Goal: Communication & Community: Answer question/provide support

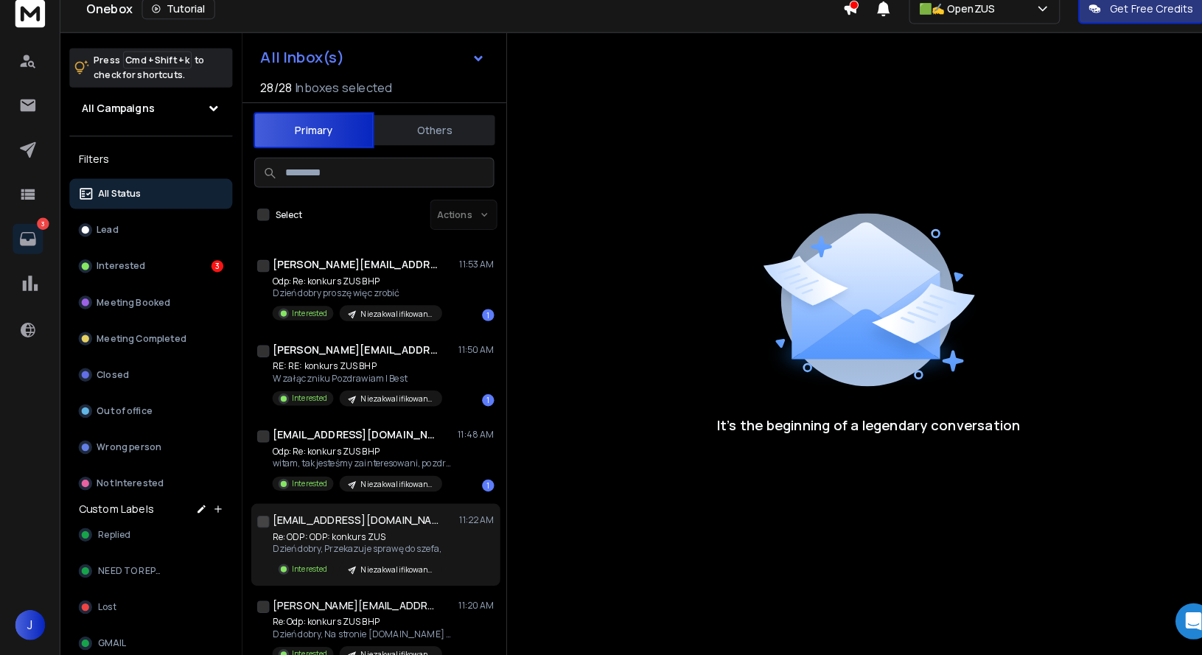
click at [342, 546] on p "Dzień dobry, Przekazuje sprawę do szefa," at bounding box center [349, 552] width 166 height 12
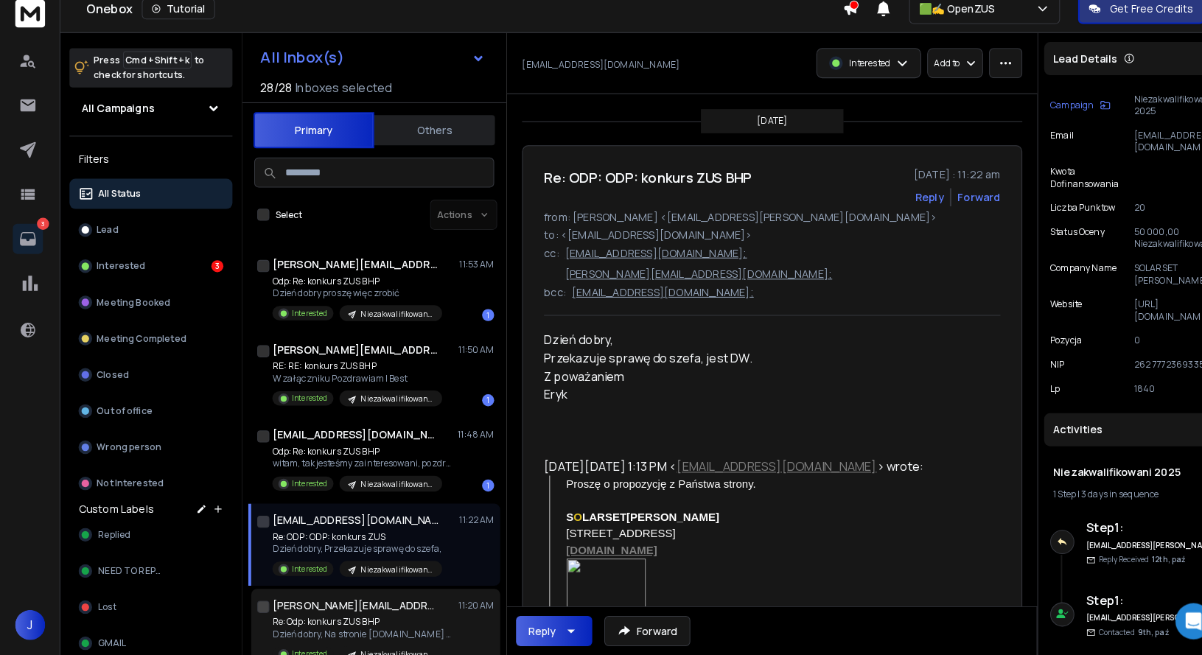
scroll to position [38, 0]
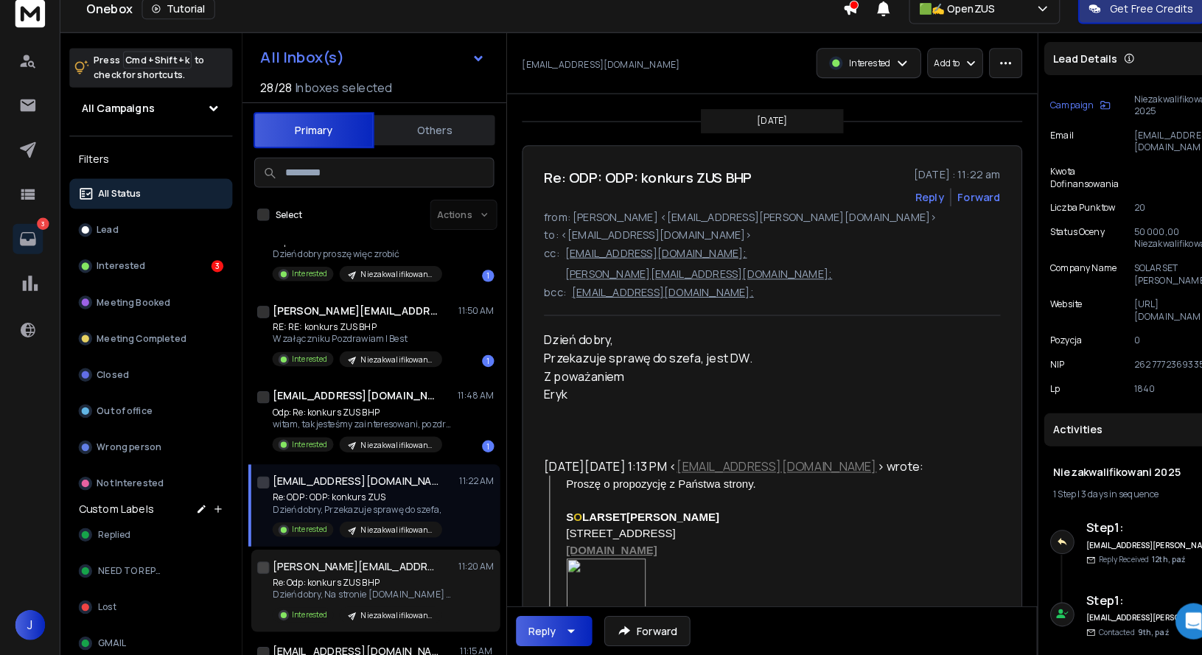
click at [357, 590] on p "Dzień dobry, Na stronie [DOMAIN_NAME] proszę" at bounding box center [354, 596] width 177 height 12
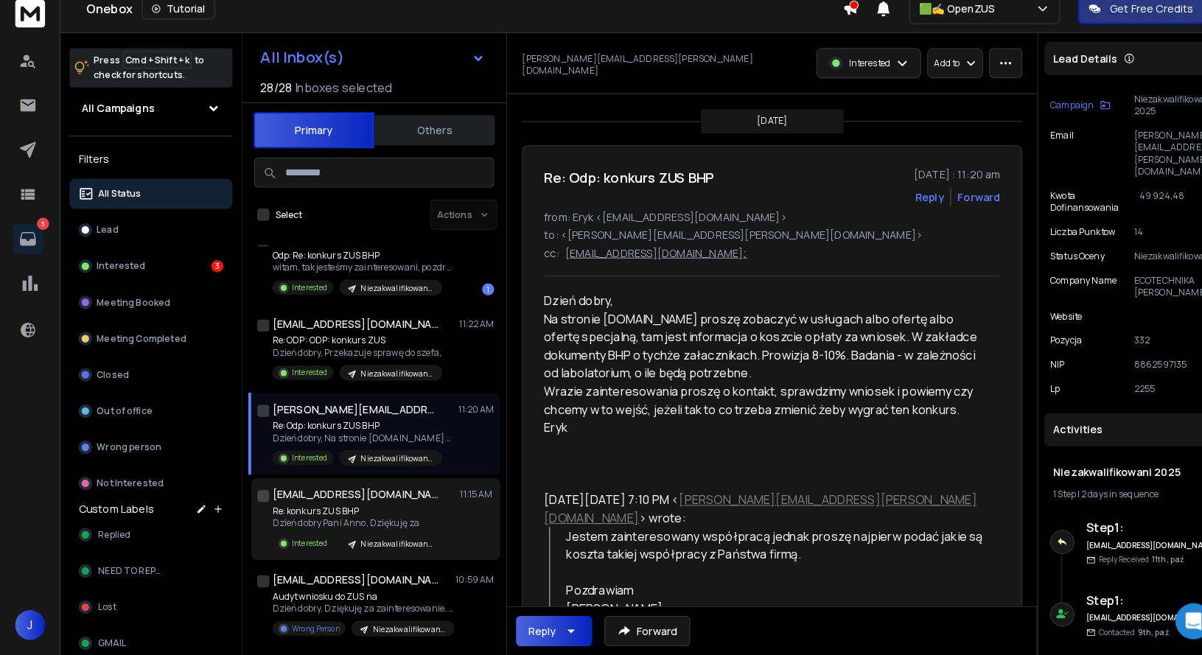
scroll to position [198, 0]
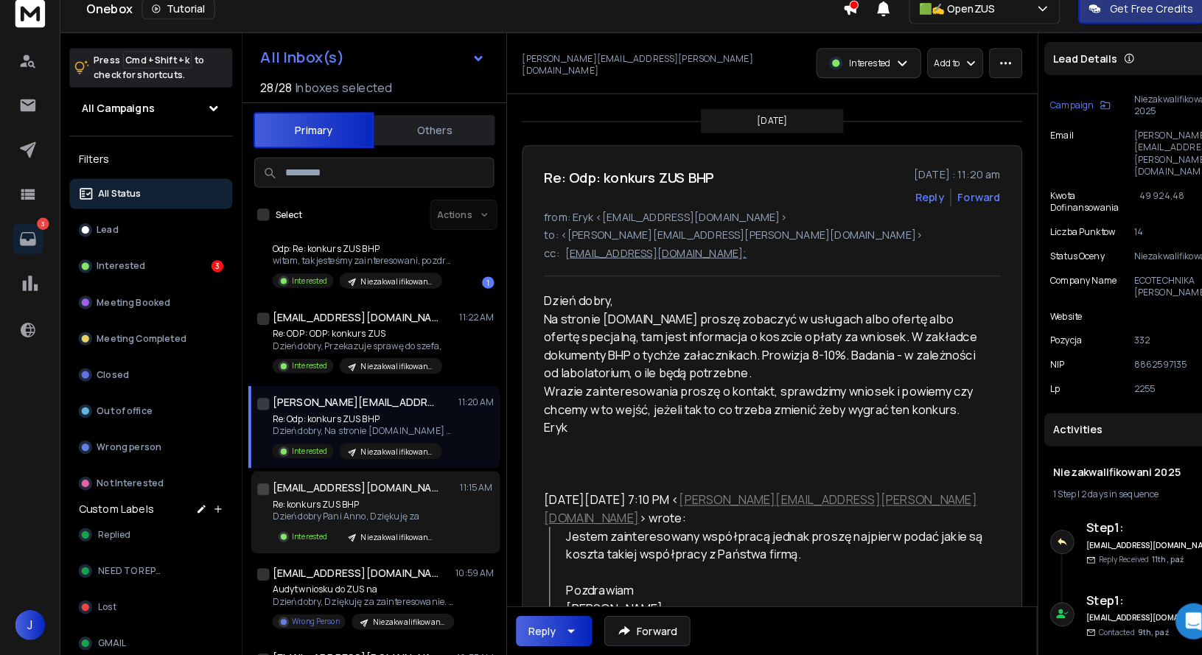
click at [370, 506] on p "Re: konkurs ZUS BHP" at bounding box center [349, 508] width 166 height 12
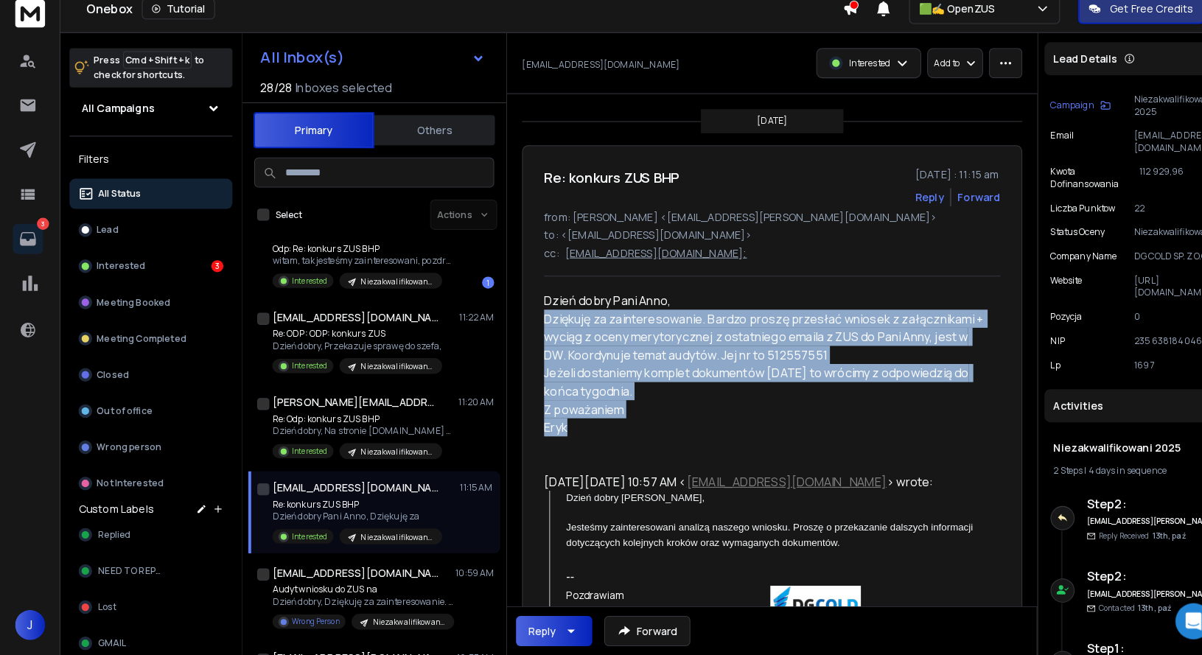
drag, startPoint x: 575, startPoint y: 437, endPoint x: 527, endPoint y: 329, distance: 118.5
copy div "Dziękuję za zainteresowanie. Bardzo proszę przesłać wniosek z załącznikami + wy…"
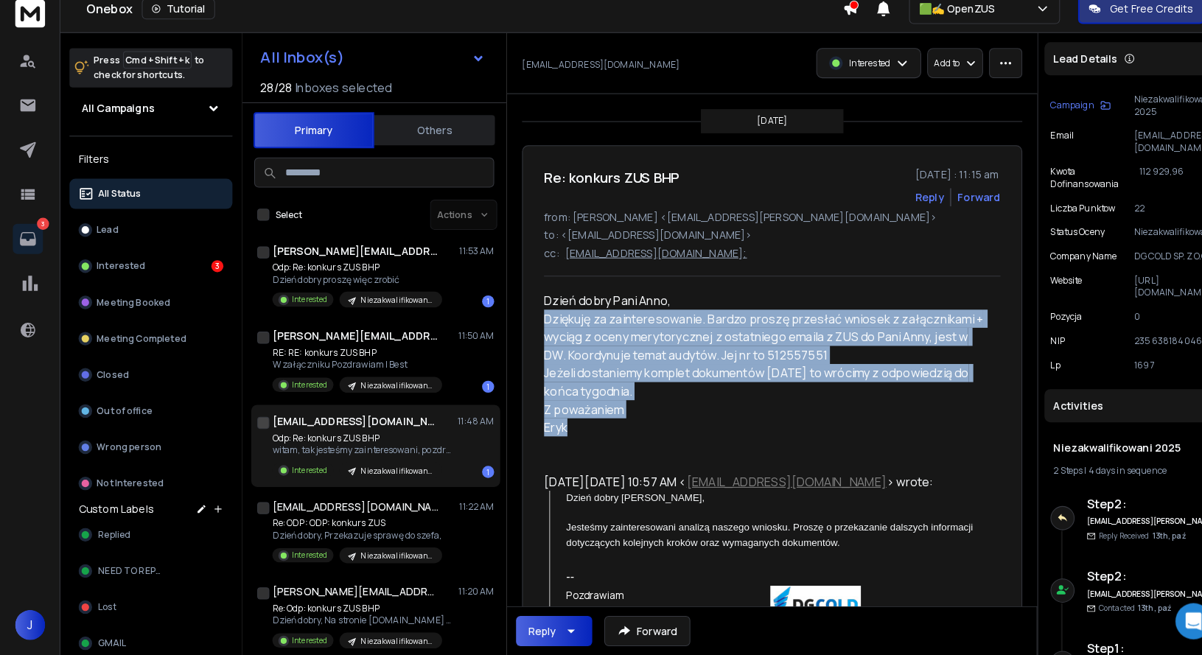
scroll to position [0, 0]
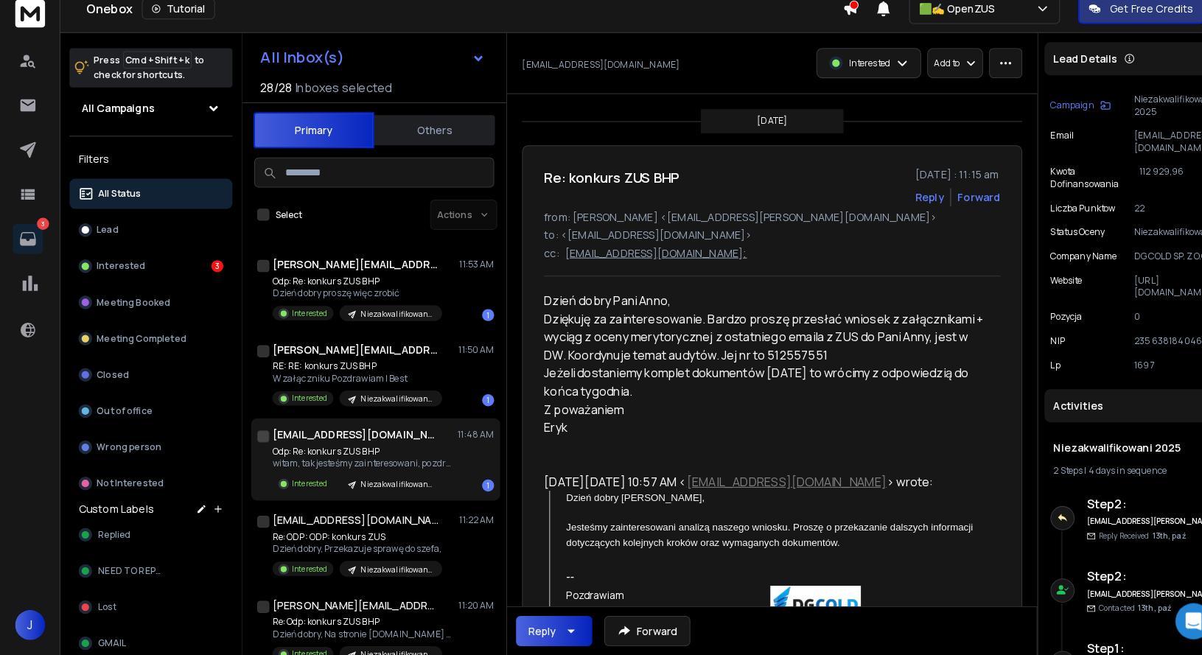
click at [371, 462] on p "witam, tak jesteśmy zainteresowani, pozdrawiam" at bounding box center [354, 468] width 177 height 12
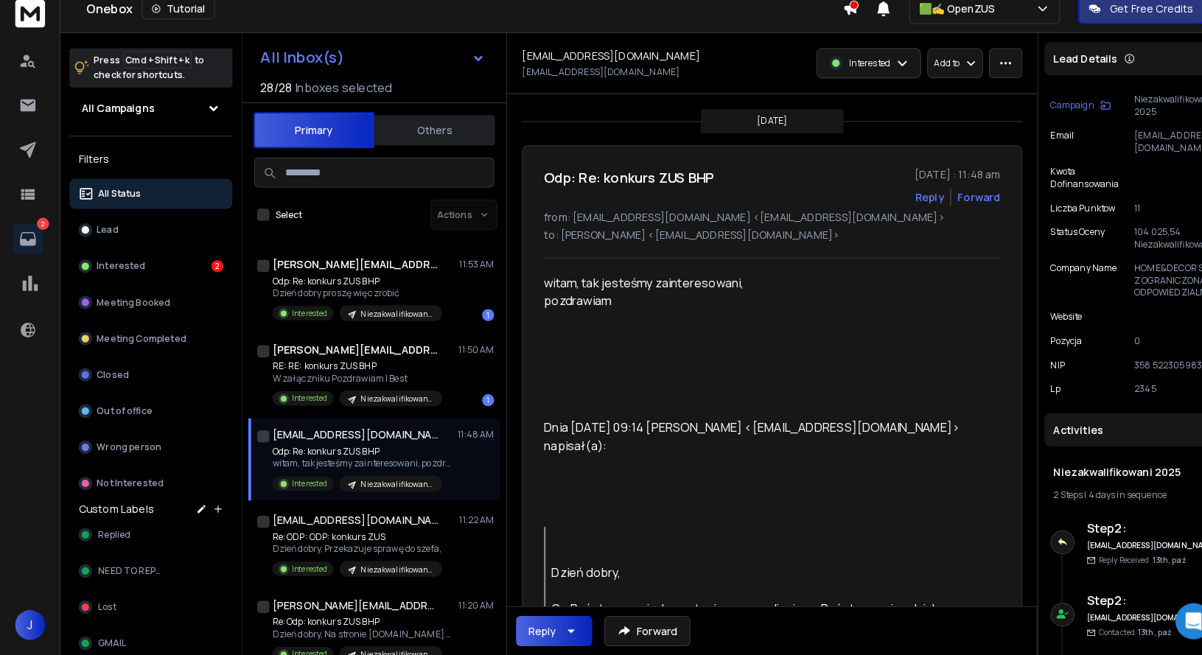
click at [560, 631] on icon "button" at bounding box center [557, 632] width 7 height 4
click at [561, 597] on p "Reply All" at bounding box center [549, 594] width 41 height 15
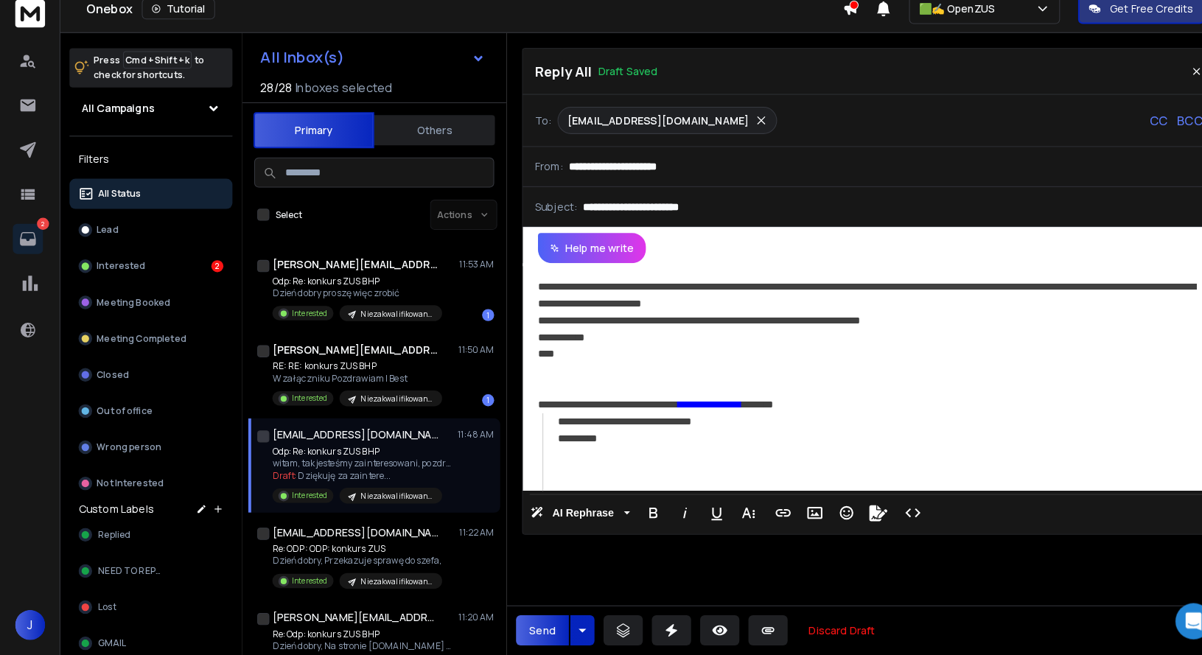
click at [523, 295] on div "**********" at bounding box center [849, 383] width 676 height 223
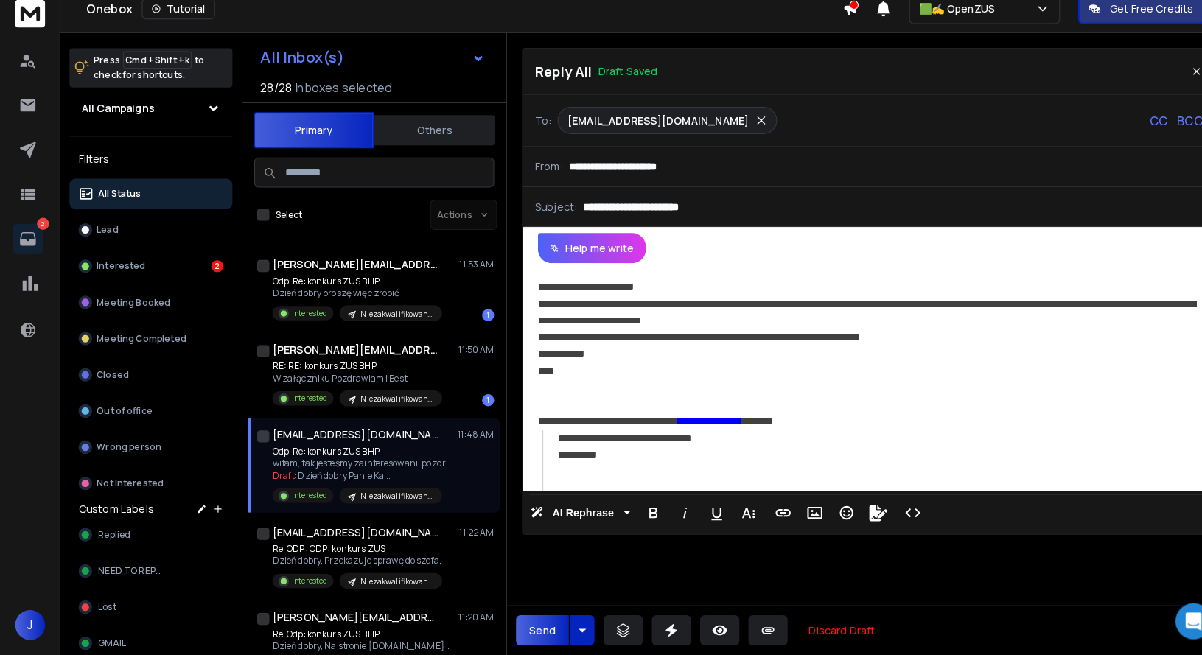
click at [1134, 136] on p "CC" at bounding box center [1132, 133] width 18 height 18
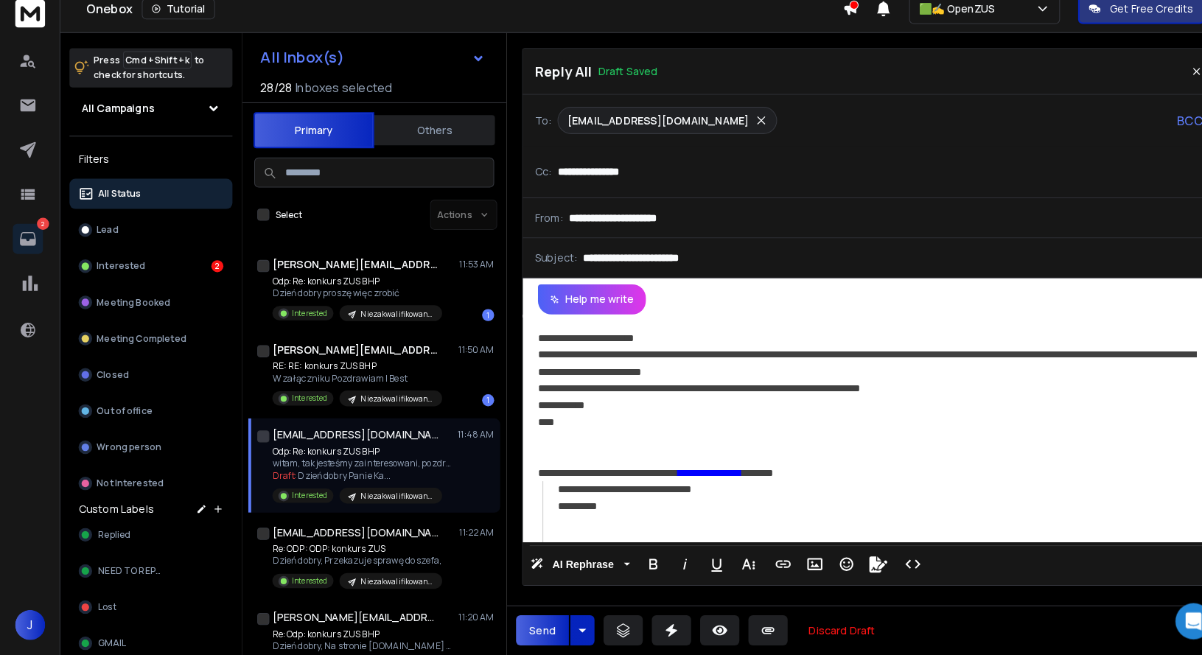
type input "**********"
click at [531, 630] on button "Send" at bounding box center [530, 630] width 52 height 29
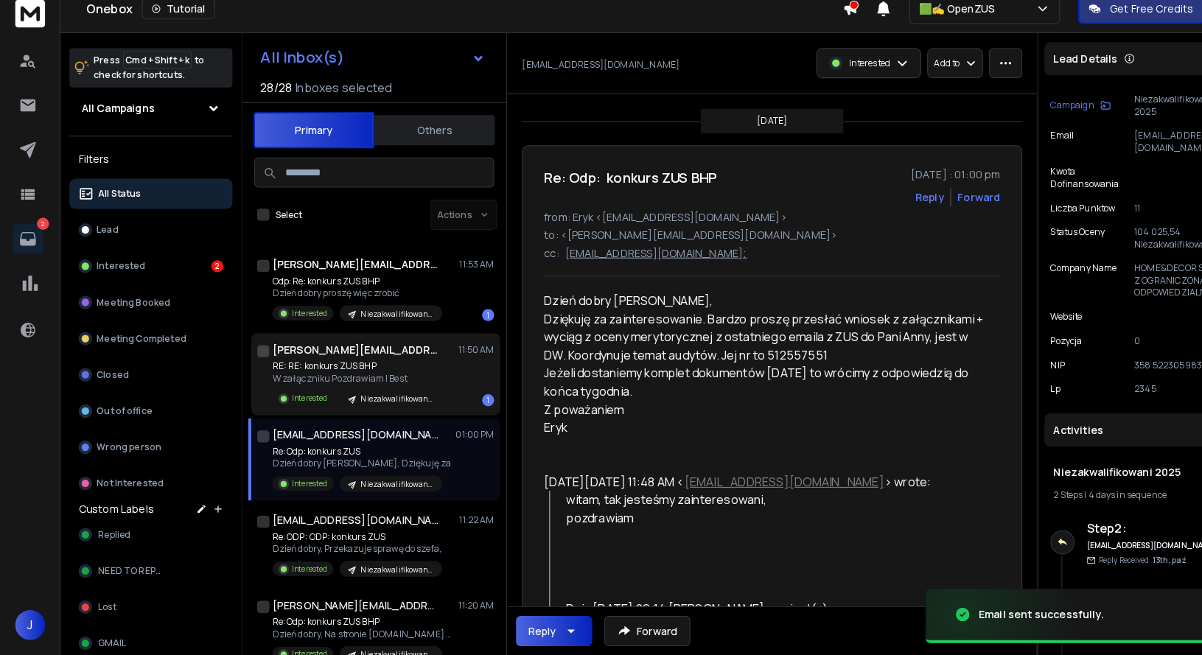
click at [374, 374] on p "RE: RE: konkurs ZUS BHP" at bounding box center [349, 373] width 166 height 12
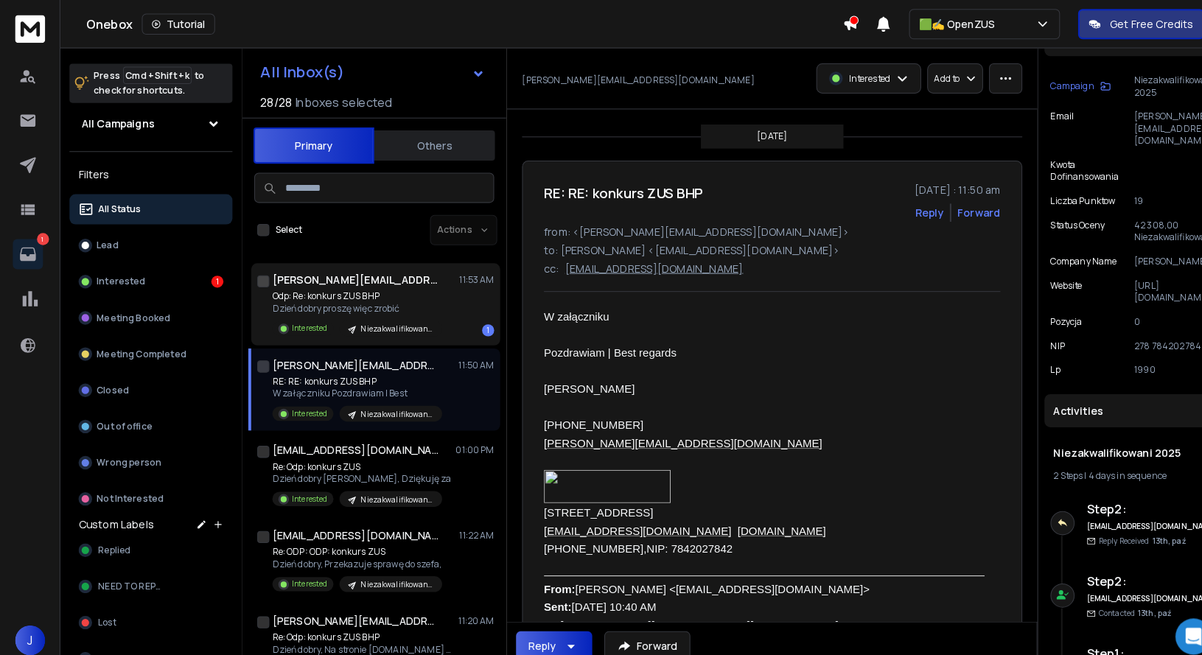
click at [380, 292] on p "Odp: Re: konkurs ZUS BHP" at bounding box center [349, 290] width 166 height 12
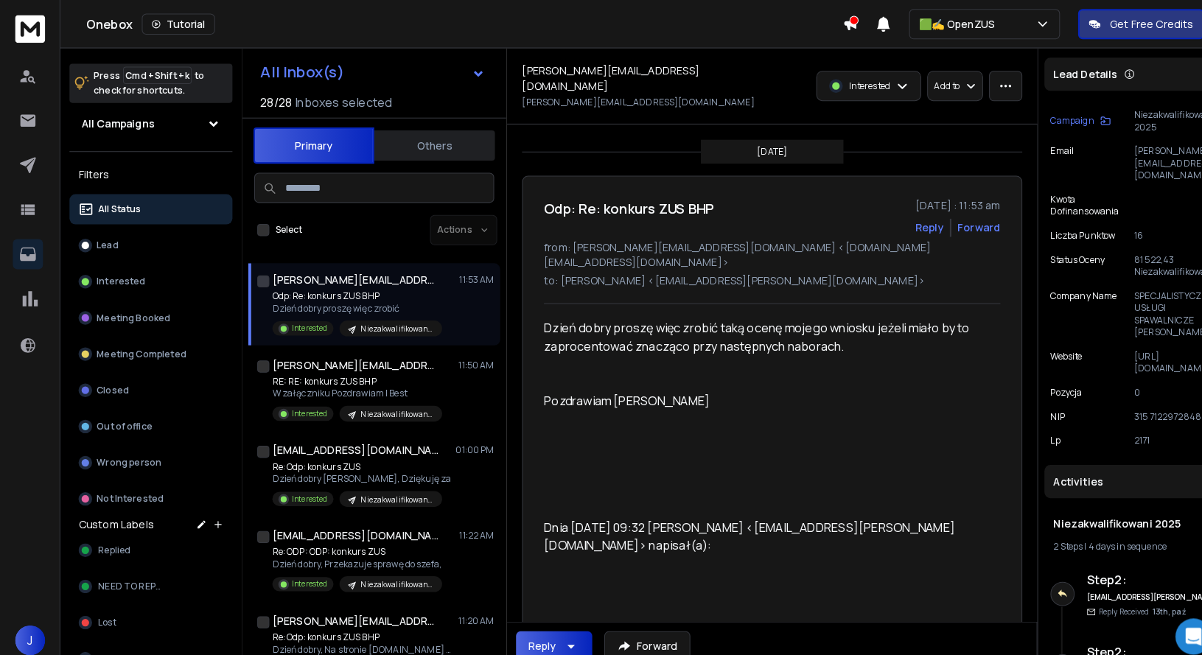
click at [553, 628] on icon "button" at bounding box center [558, 632] width 18 height 18
click at [560, 593] on p "Reply All" at bounding box center [549, 594] width 41 height 15
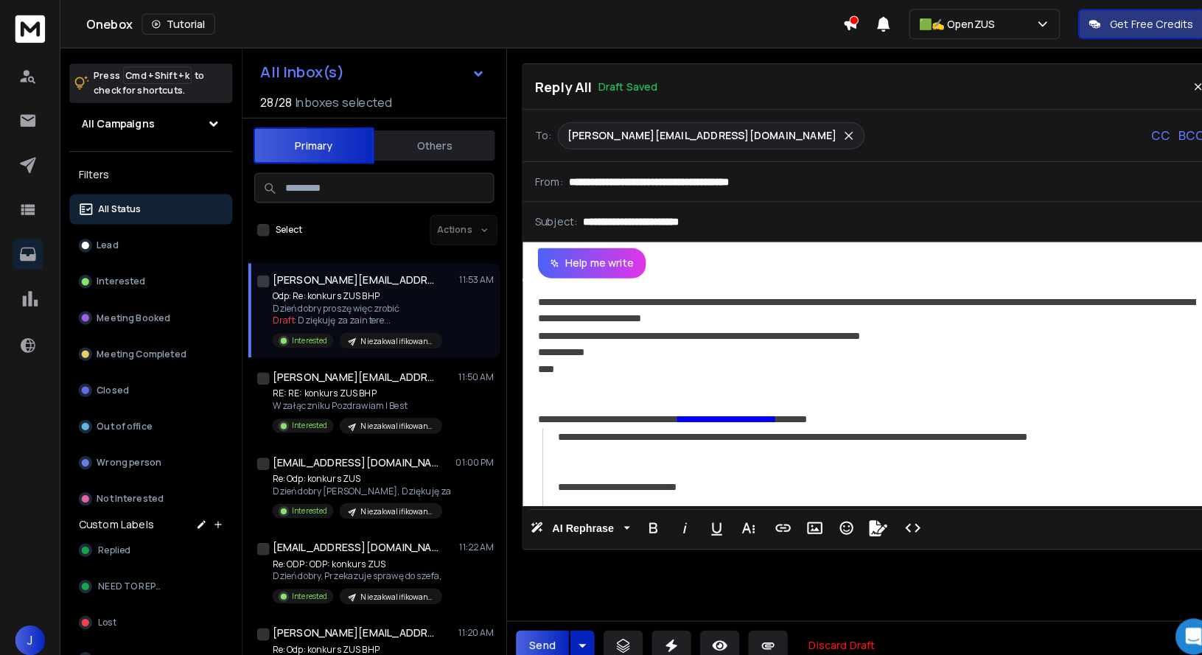
click at [523, 296] on div "**********" at bounding box center [849, 383] width 677 height 223
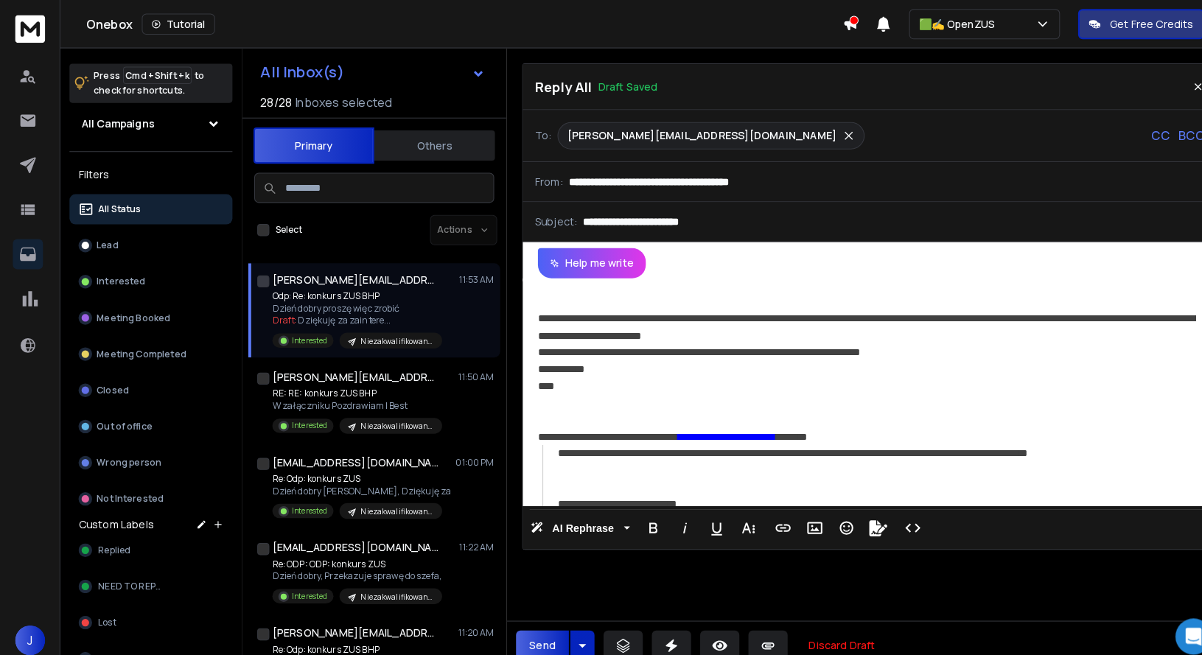
click at [533, 293] on div at bounding box center [850, 295] width 648 height 16
click at [958, 344] on div "**********" at bounding box center [849, 344] width 646 height 16
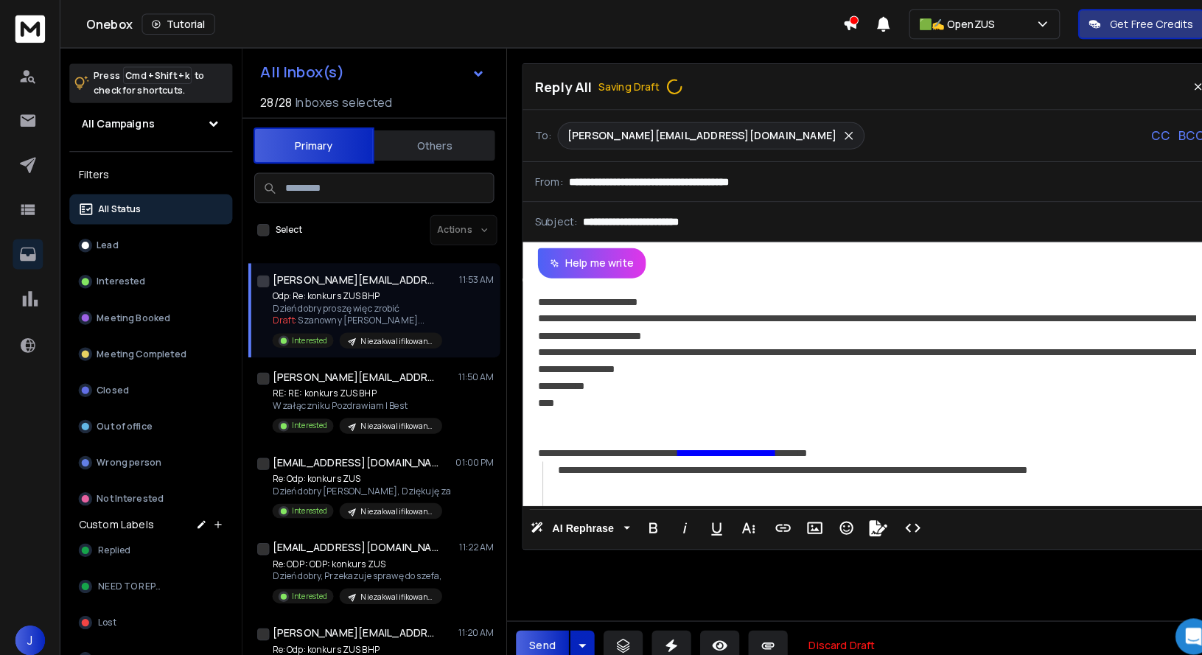
click at [1135, 139] on p "CC" at bounding box center [1134, 133] width 18 height 18
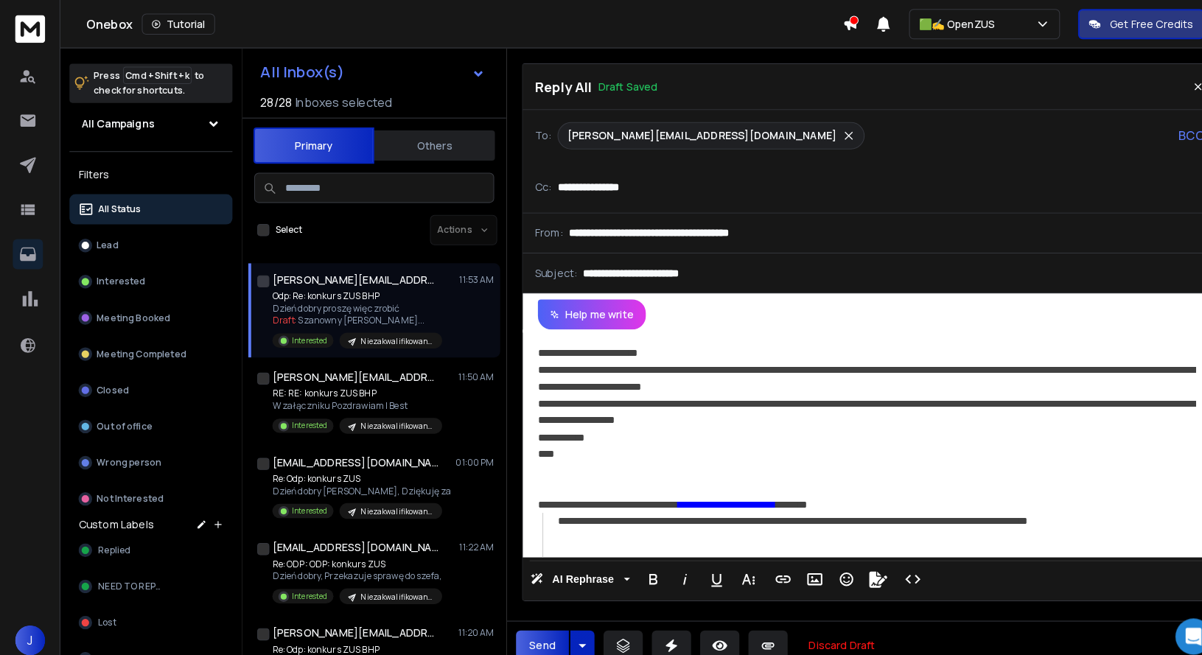
type input "**********"
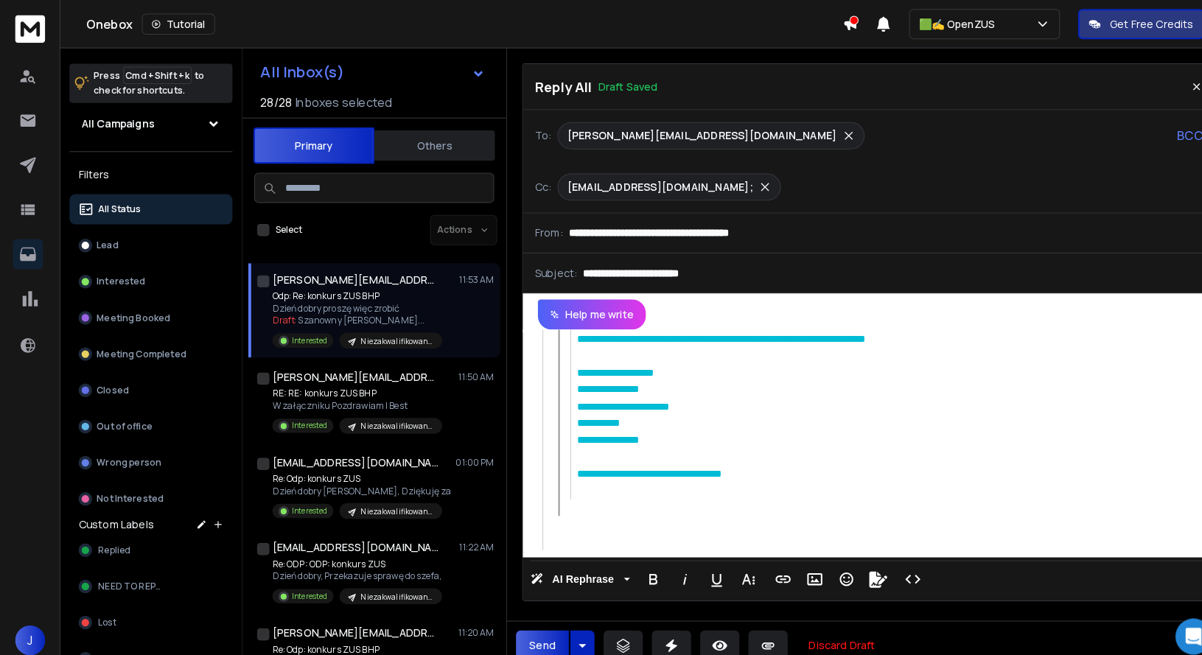
scroll to position [962, 0]
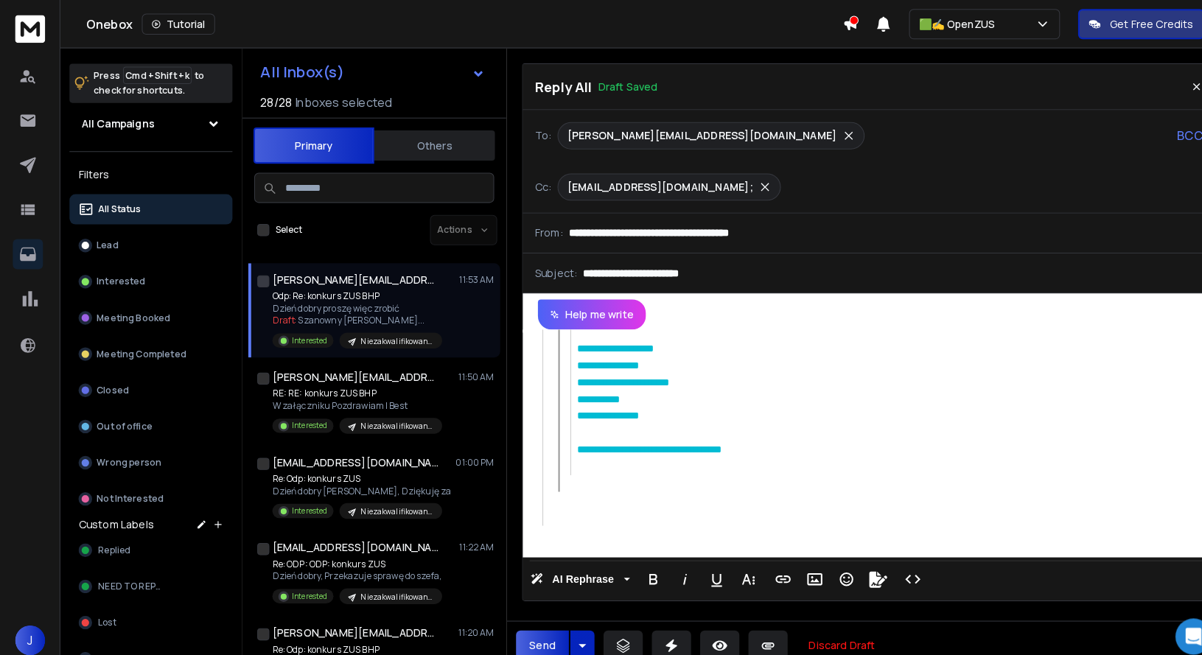
click at [534, 626] on button "Send" at bounding box center [530, 630] width 52 height 29
